Goal: Task Accomplishment & Management: Manage account settings

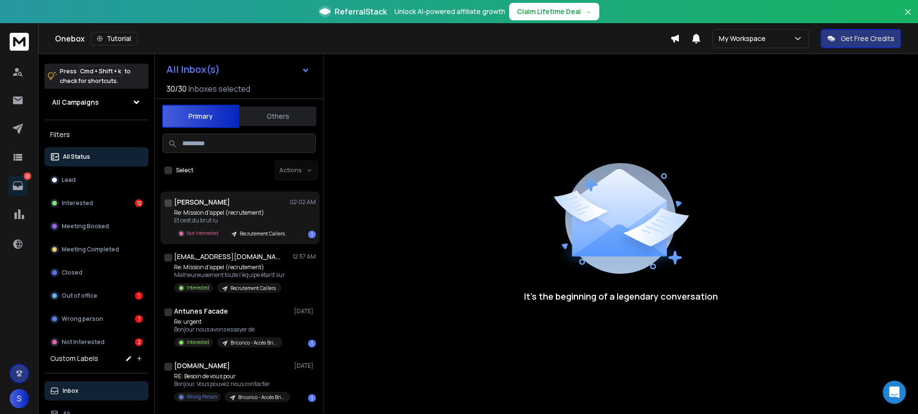
click at [251, 214] on p "Re: Mission d'appel (recrutement)" at bounding box center [232, 213] width 116 height 8
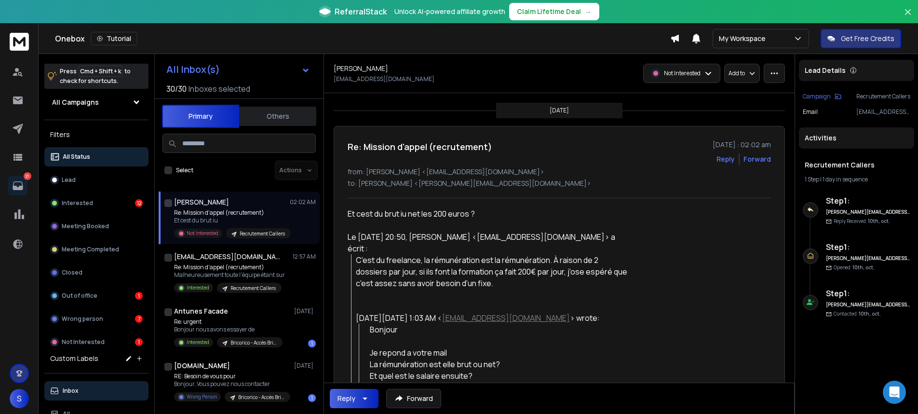
click at [350, 403] on div "Reply" at bounding box center [353, 398] width 33 height 12
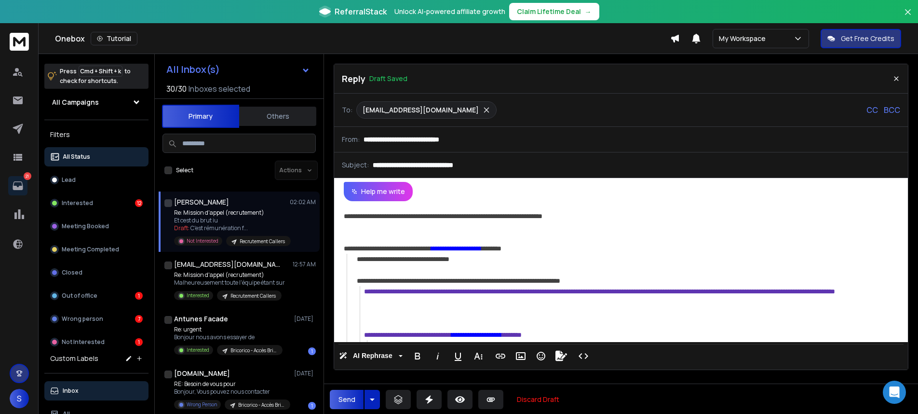
click at [349, 398] on button "Send" at bounding box center [347, 399] width 34 height 19
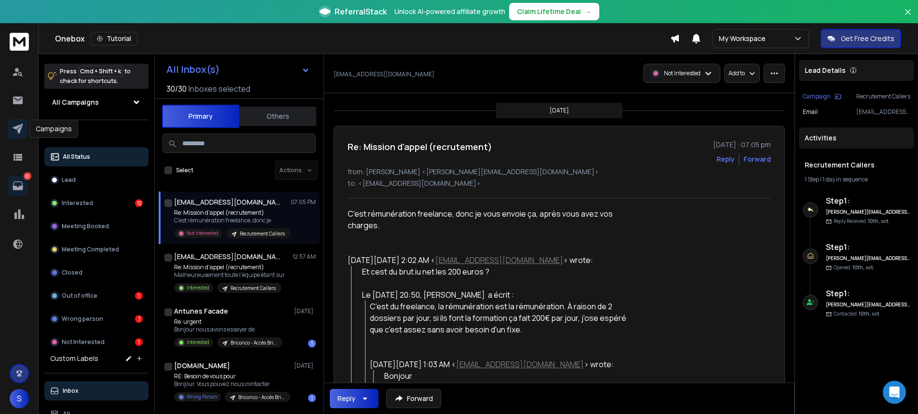
click at [26, 122] on link at bounding box center [17, 128] width 19 height 19
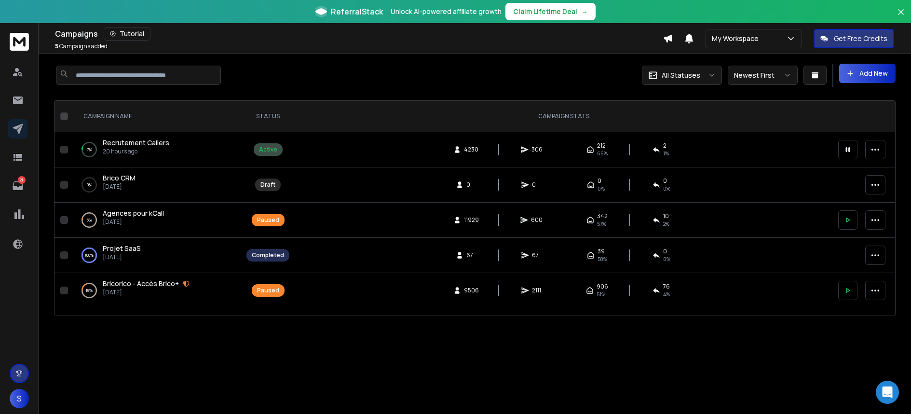
click at [877, 149] on icon "button" at bounding box center [875, 149] width 8 height 2
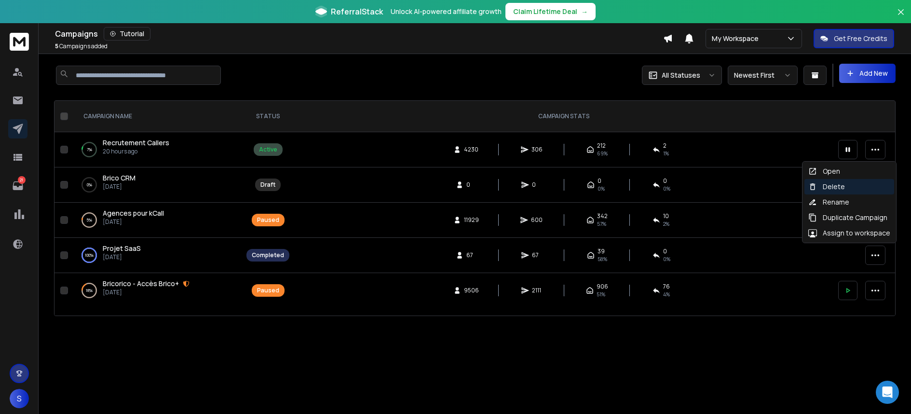
click at [137, 149] on p "20 hours ago" at bounding box center [136, 152] width 67 height 8
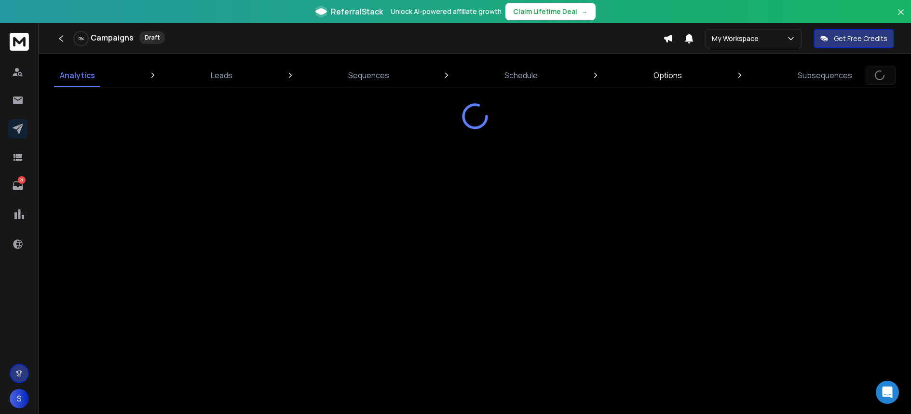
click at [670, 74] on p "Options" at bounding box center [667, 75] width 28 height 12
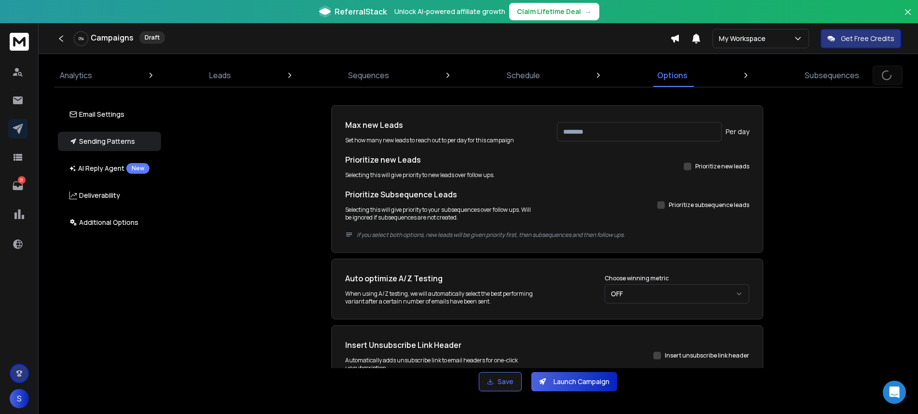
scroll to position [592, 0]
drag, startPoint x: 575, startPoint y: 131, endPoint x: 548, endPoint y: 131, distance: 26.5
click at [548, 131] on div "Max new Leads Set how many new leads to reach out to per day for this campaign …" at bounding box center [547, 131] width 404 height 25
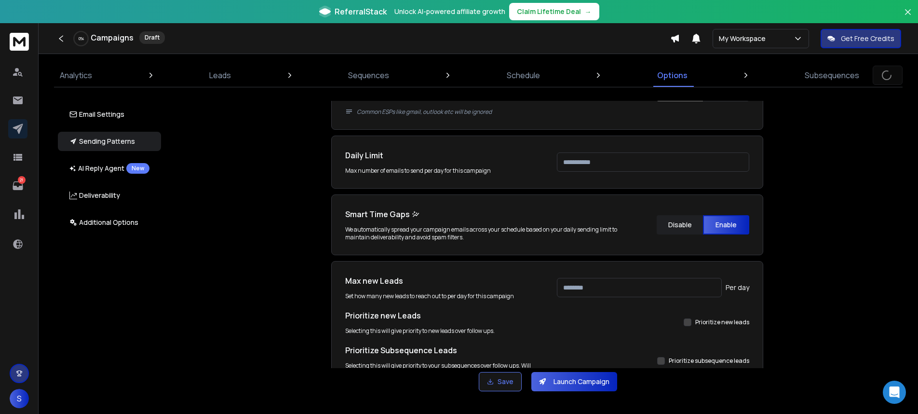
scroll to position [445, 0]
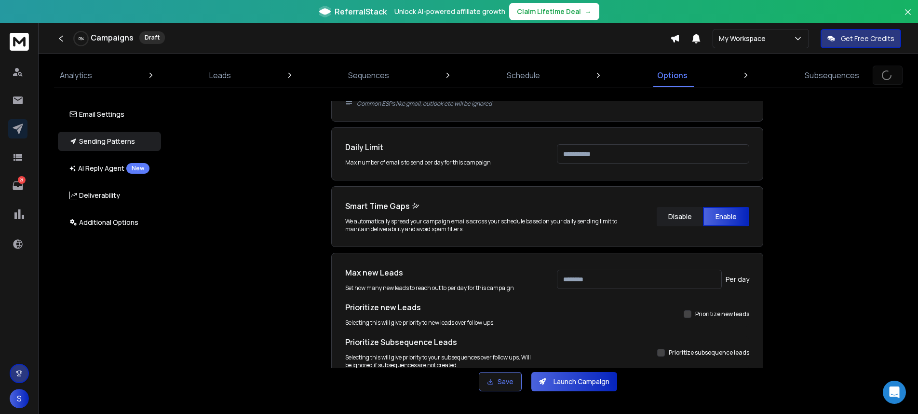
click at [317, 328] on div "Email Accounts Accounts to Use Select one or more accounts to send emails from …" at bounding box center [552, 234] width 753 height 267
click at [500, 385] on button "Save" at bounding box center [500, 381] width 43 height 19
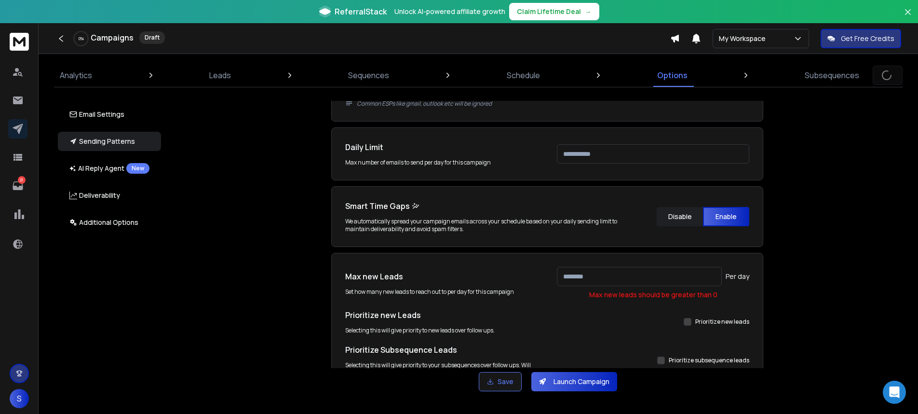
click at [598, 277] on input "number" at bounding box center [639, 276] width 165 height 19
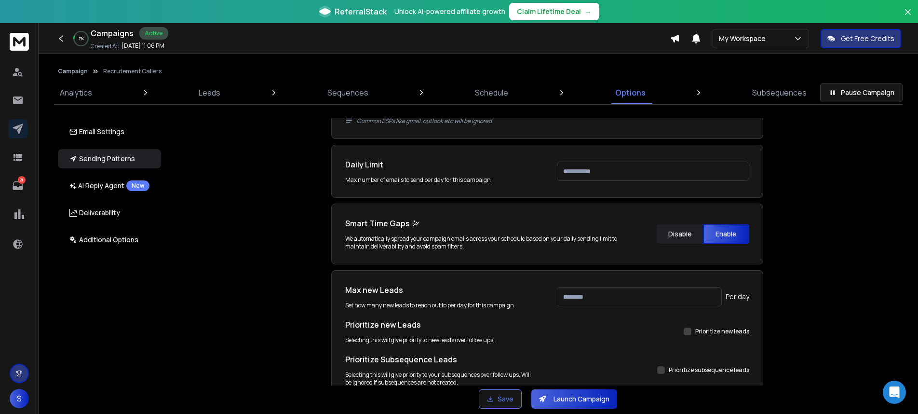
type input "****"
click at [559, 400] on button "Launch Campaign" at bounding box center [574, 398] width 86 height 19
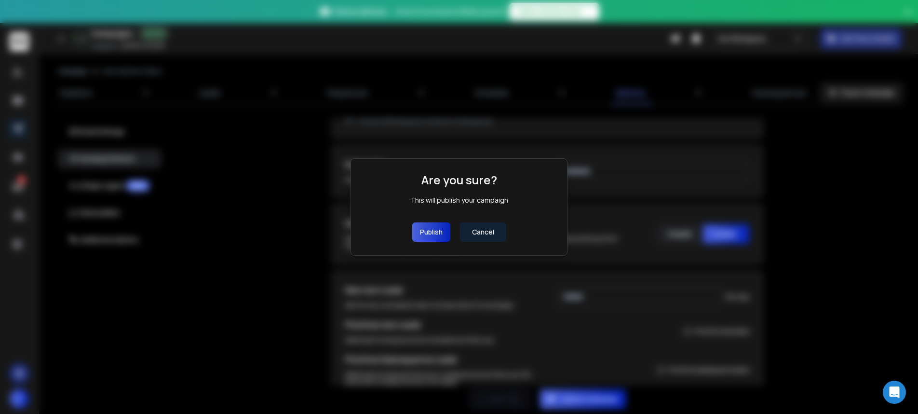
click at [428, 227] on button "Publish" at bounding box center [431, 231] width 38 height 19
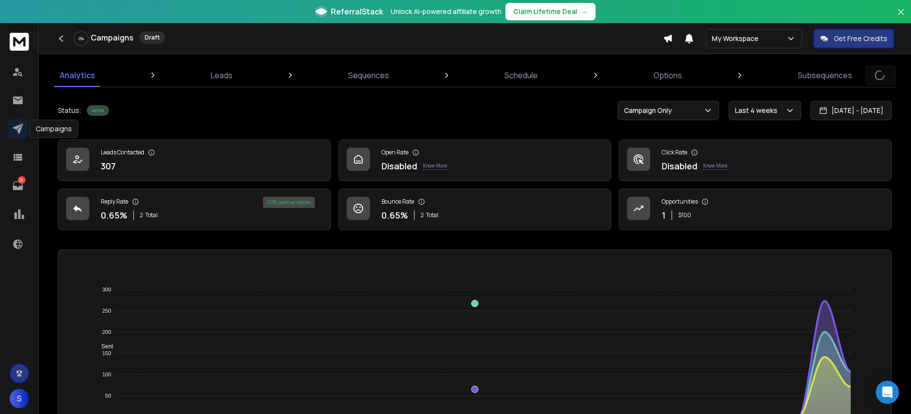
click at [14, 132] on icon at bounding box center [18, 129] width 12 height 12
